Goal: Task Accomplishment & Management: Use online tool/utility

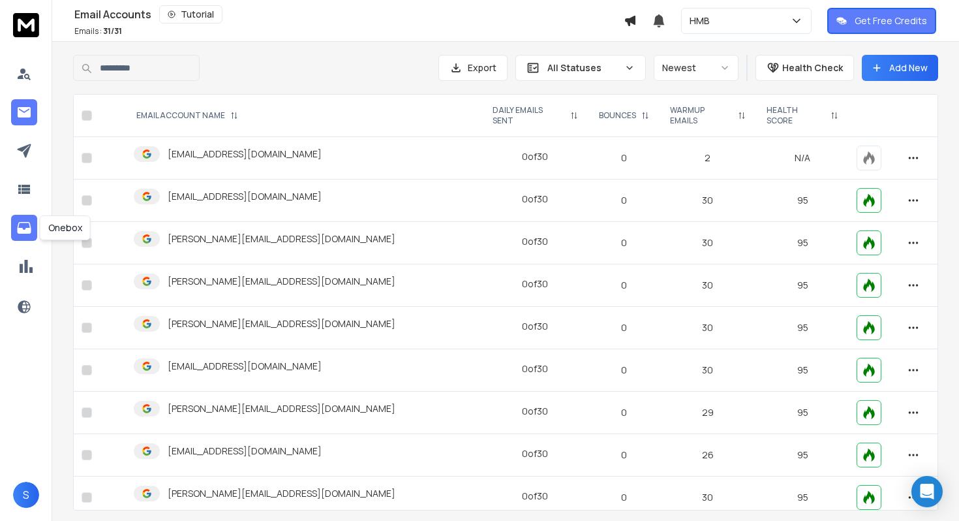
click at [27, 218] on link at bounding box center [24, 228] width 26 height 26
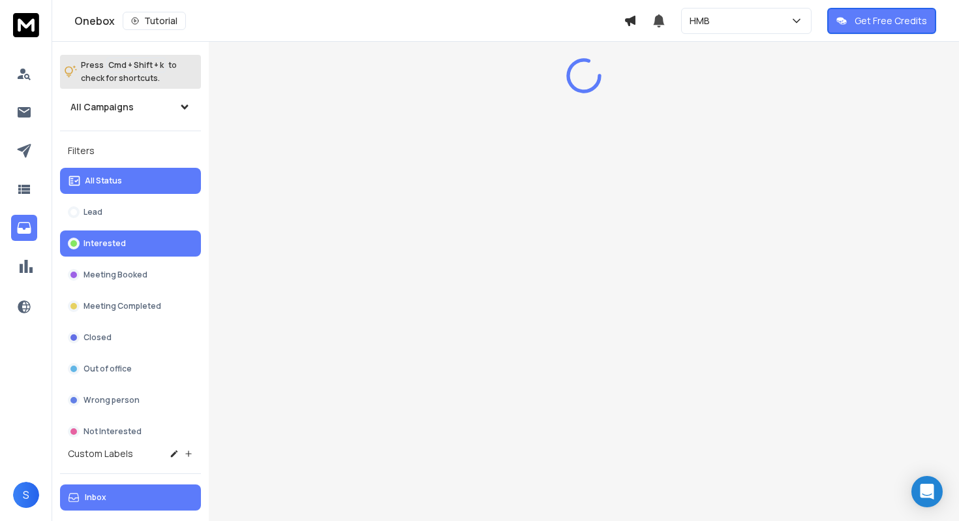
click at [100, 251] on button "Interested" at bounding box center [130, 243] width 141 height 26
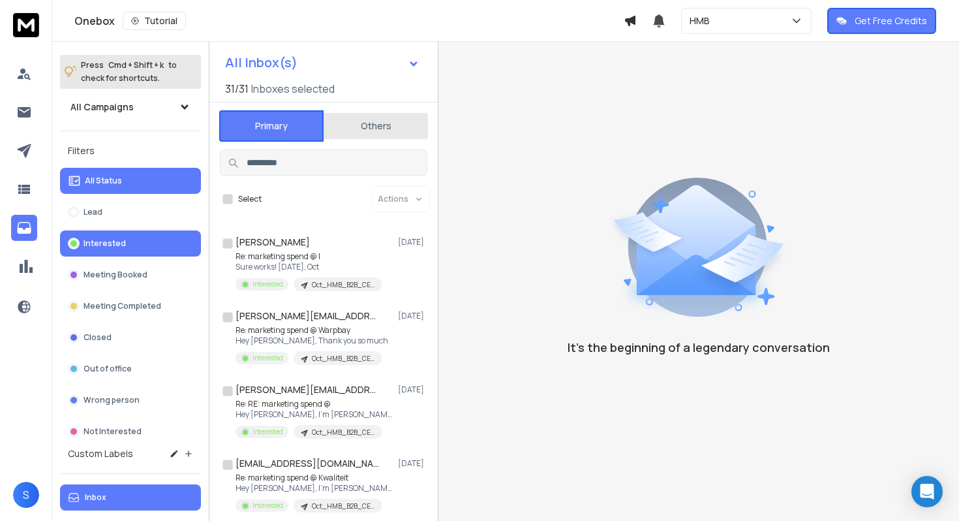
click at [102, 181] on p "All Status" at bounding box center [103, 181] width 37 height 10
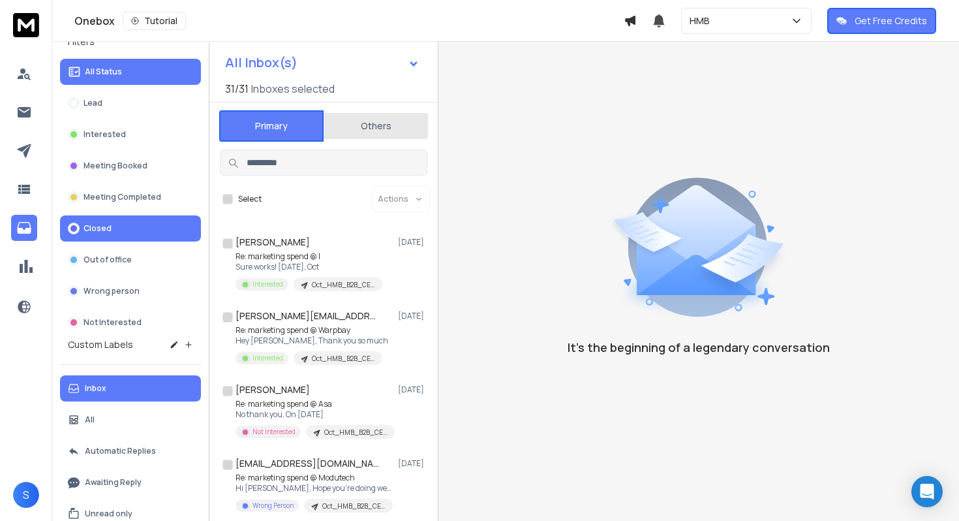
scroll to position [230, 0]
